Goal: Task Accomplishment & Management: Use online tool/utility

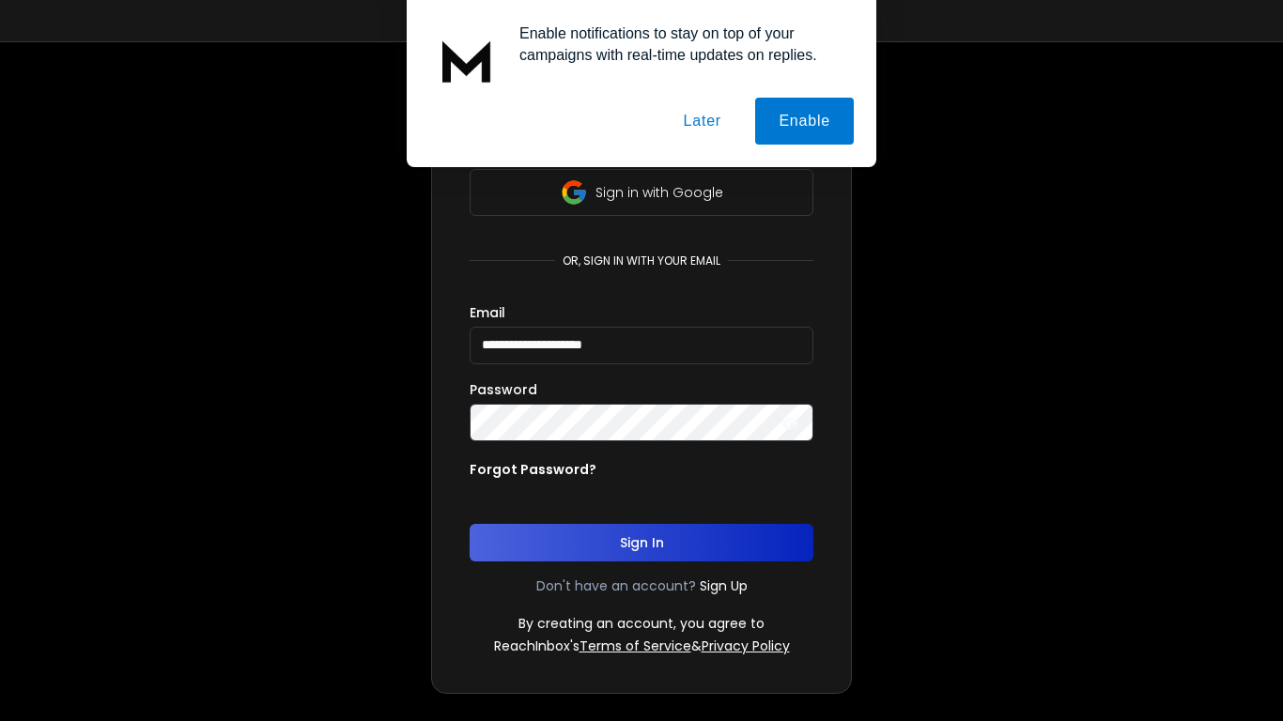
type input "**********"
click at [641, 542] on button "Sign In" at bounding box center [642, 543] width 344 height 38
